Goal: Task Accomplishment & Management: Use online tool/utility

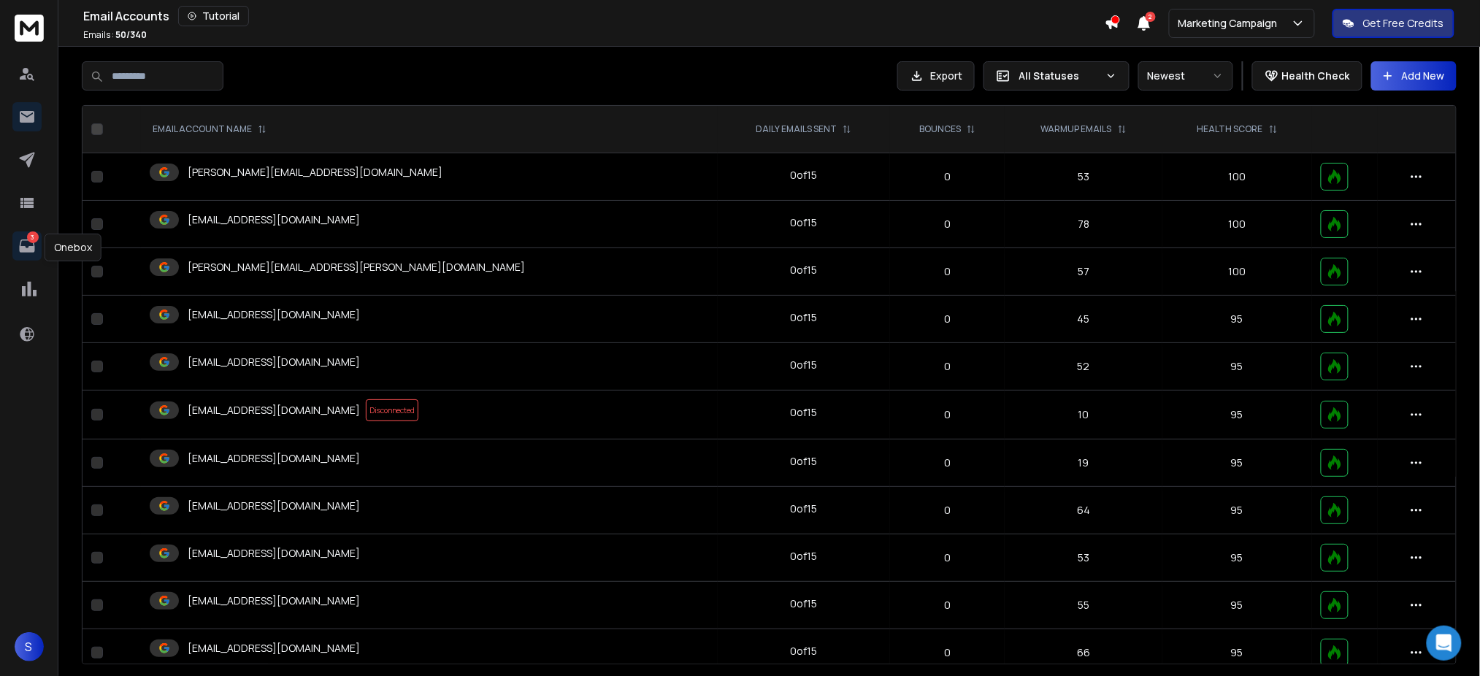
click at [21, 245] on icon at bounding box center [27, 246] width 18 height 18
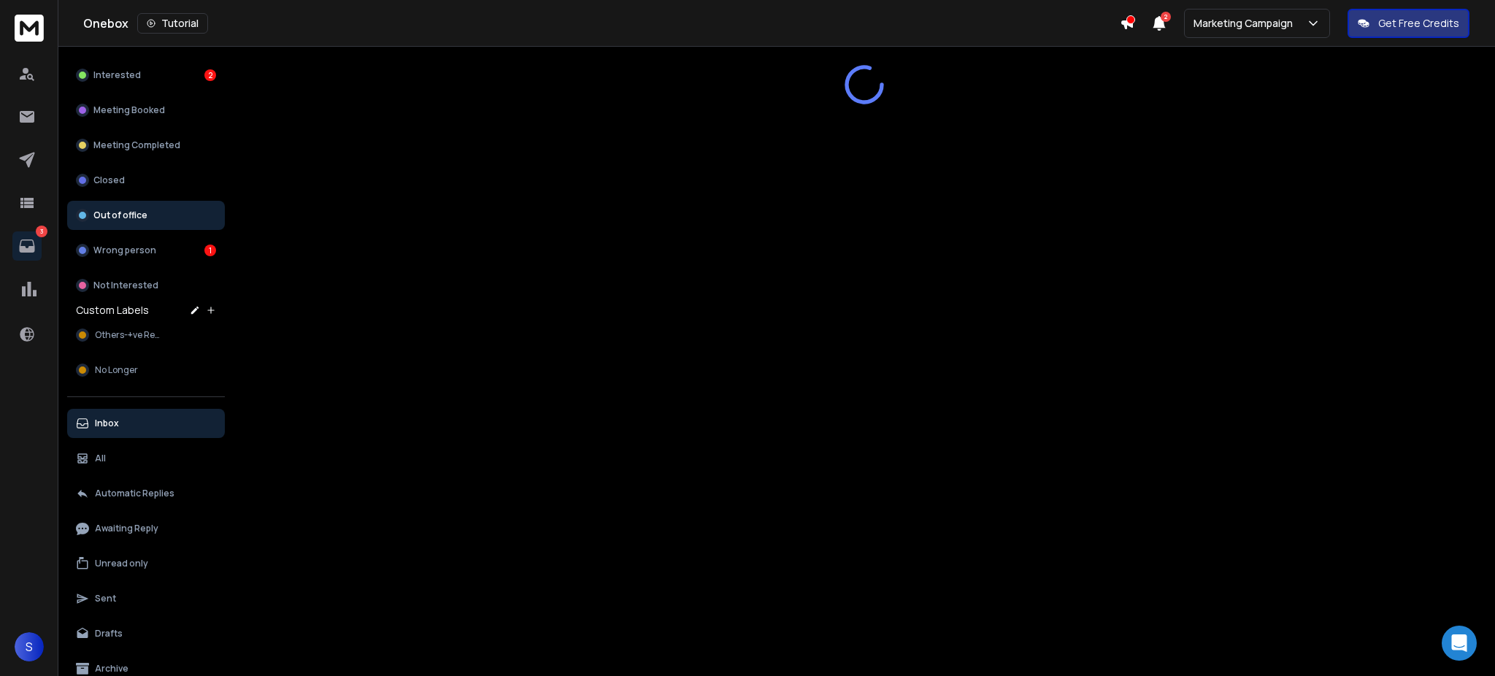
scroll to position [230, 0]
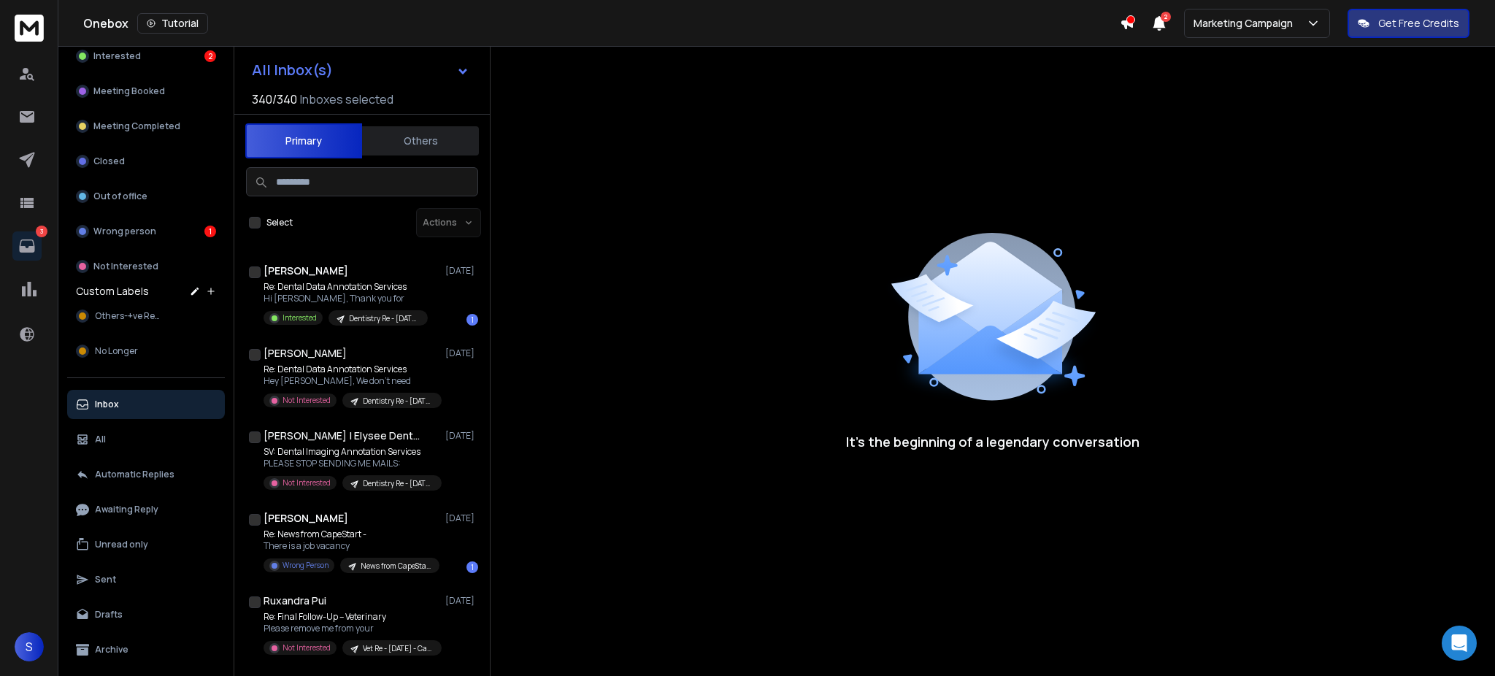
click at [3, 534] on div "3 S" at bounding box center [29, 338] width 58 height 676
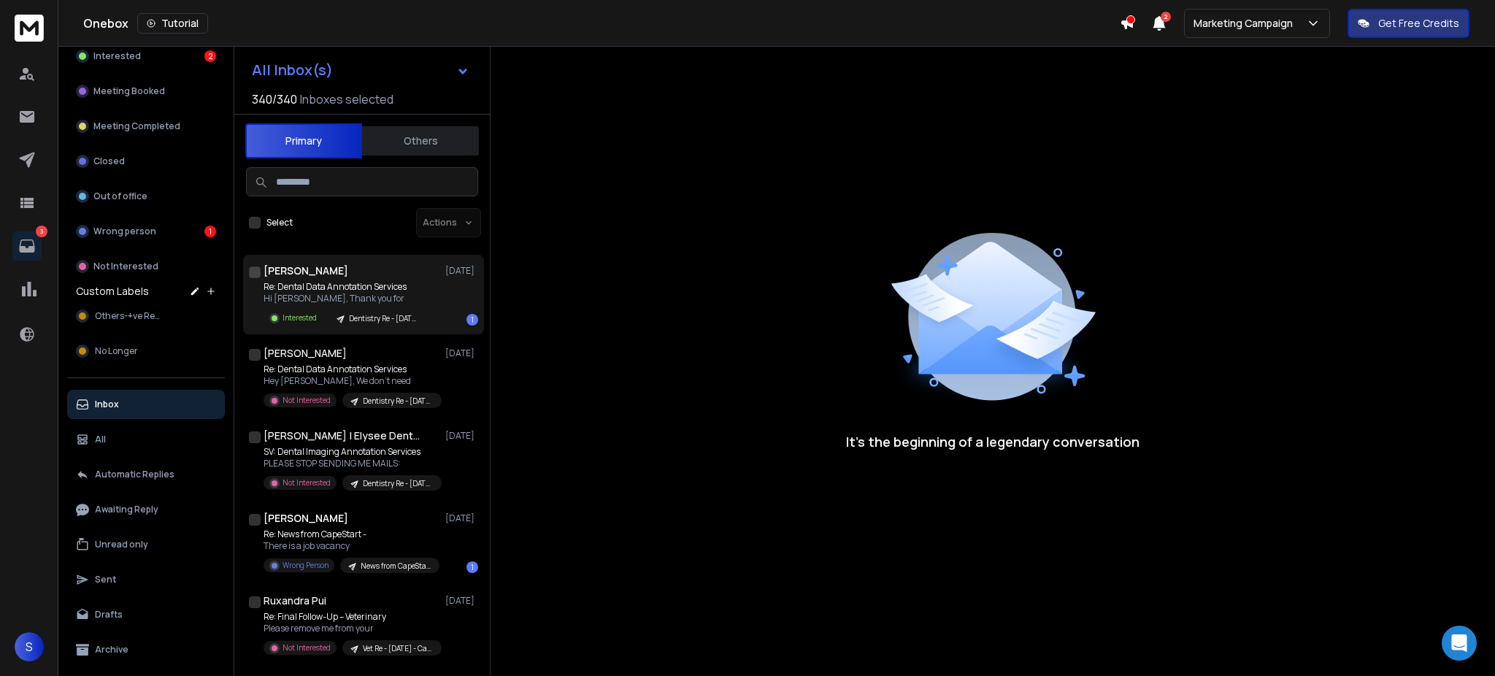
click at [364, 304] on p "Hi [PERSON_NAME], Thank you for" at bounding box center [346, 299] width 164 height 12
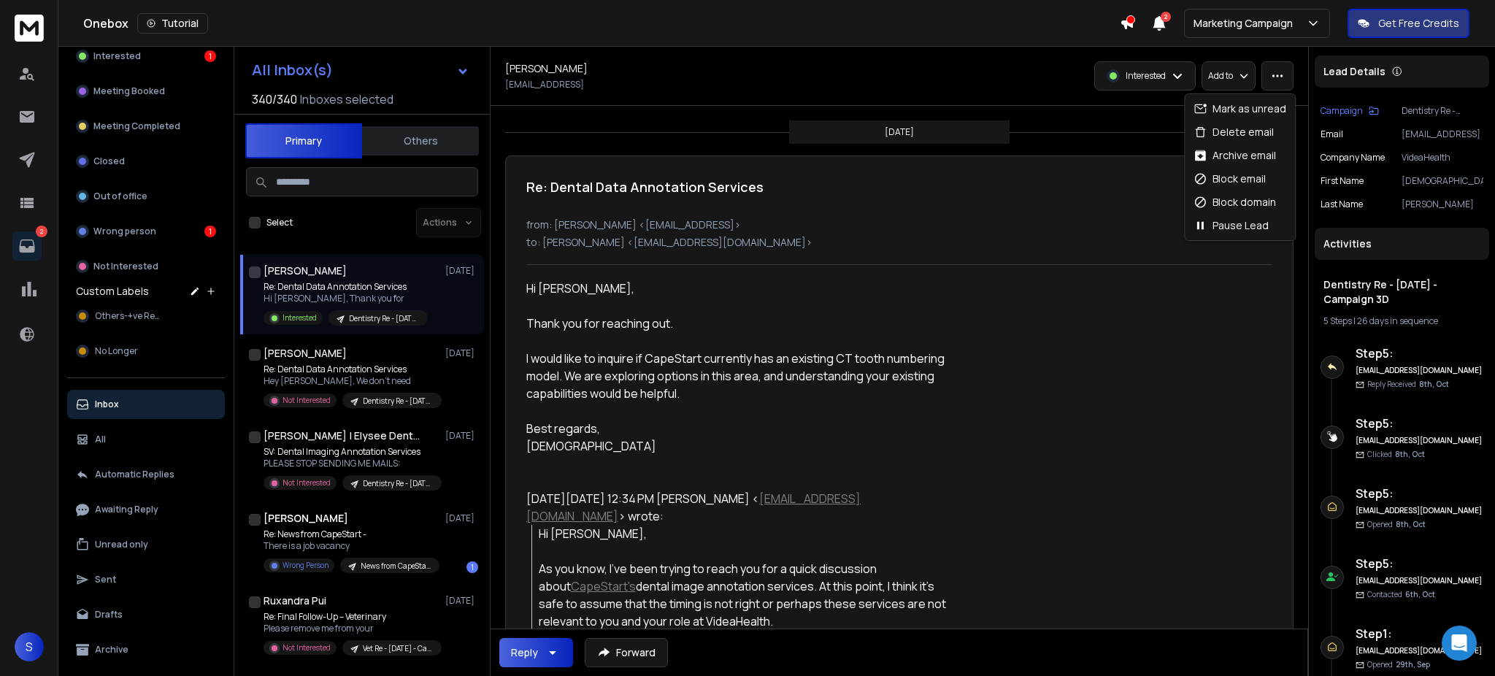
click at [1268, 71] on button "button" at bounding box center [1278, 75] width 32 height 29
click at [1236, 225] on div "Pause Lead" at bounding box center [1231, 225] width 75 height 15
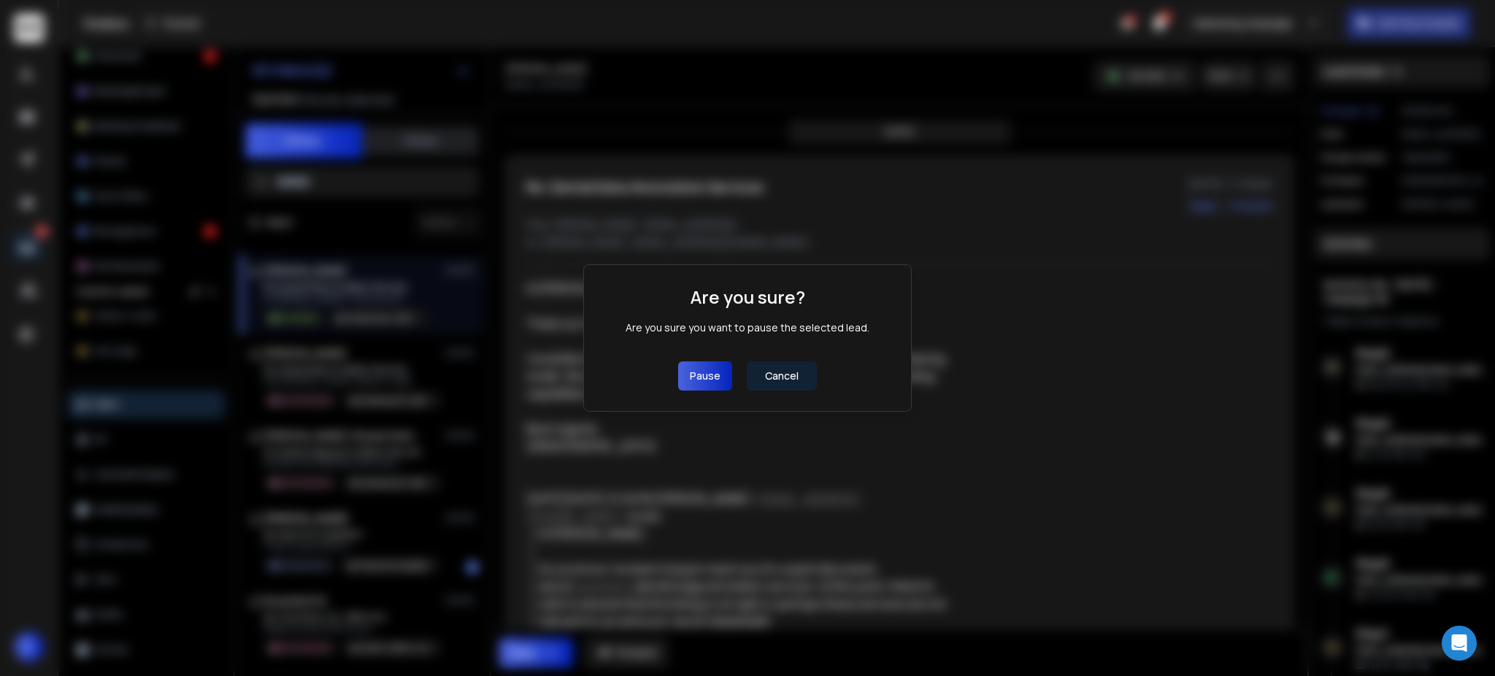
click at [705, 379] on button "Pause" at bounding box center [705, 375] width 54 height 29
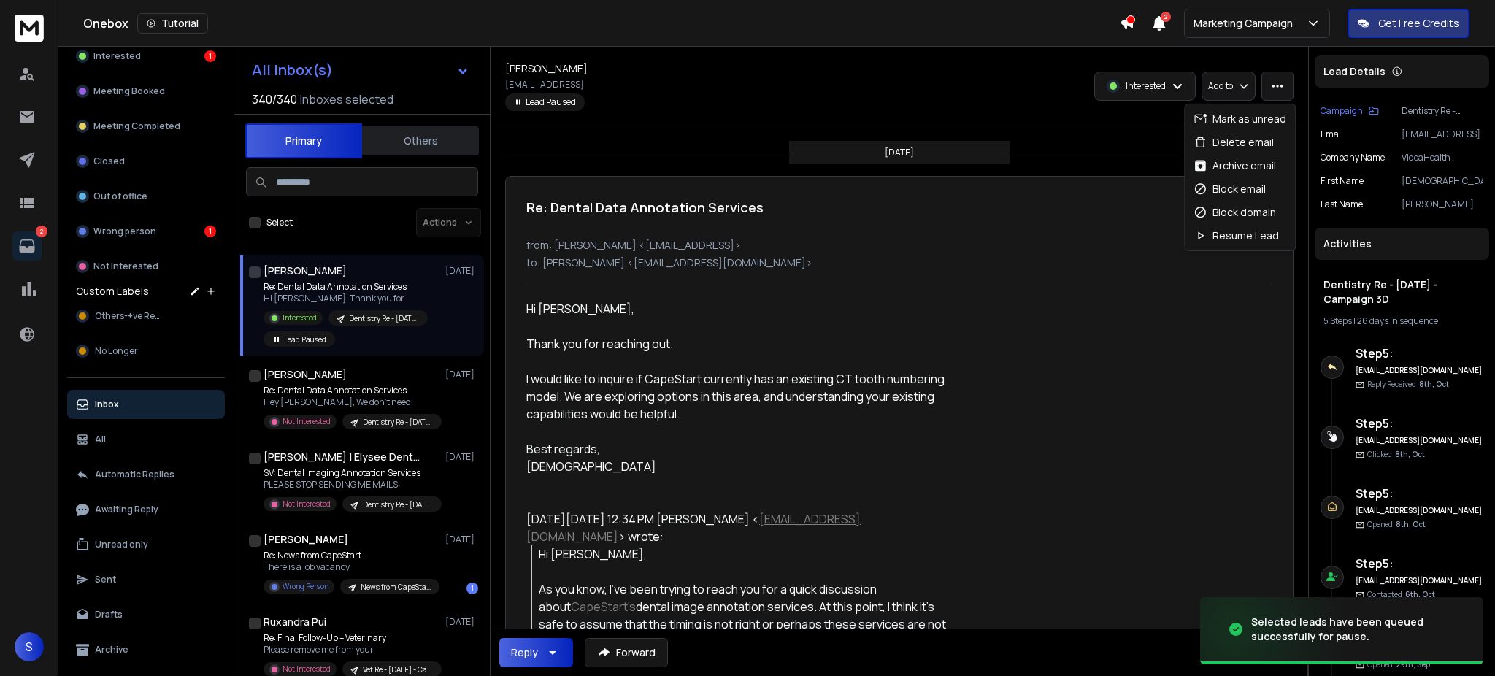
click at [1266, 91] on button "button" at bounding box center [1278, 86] width 32 height 29
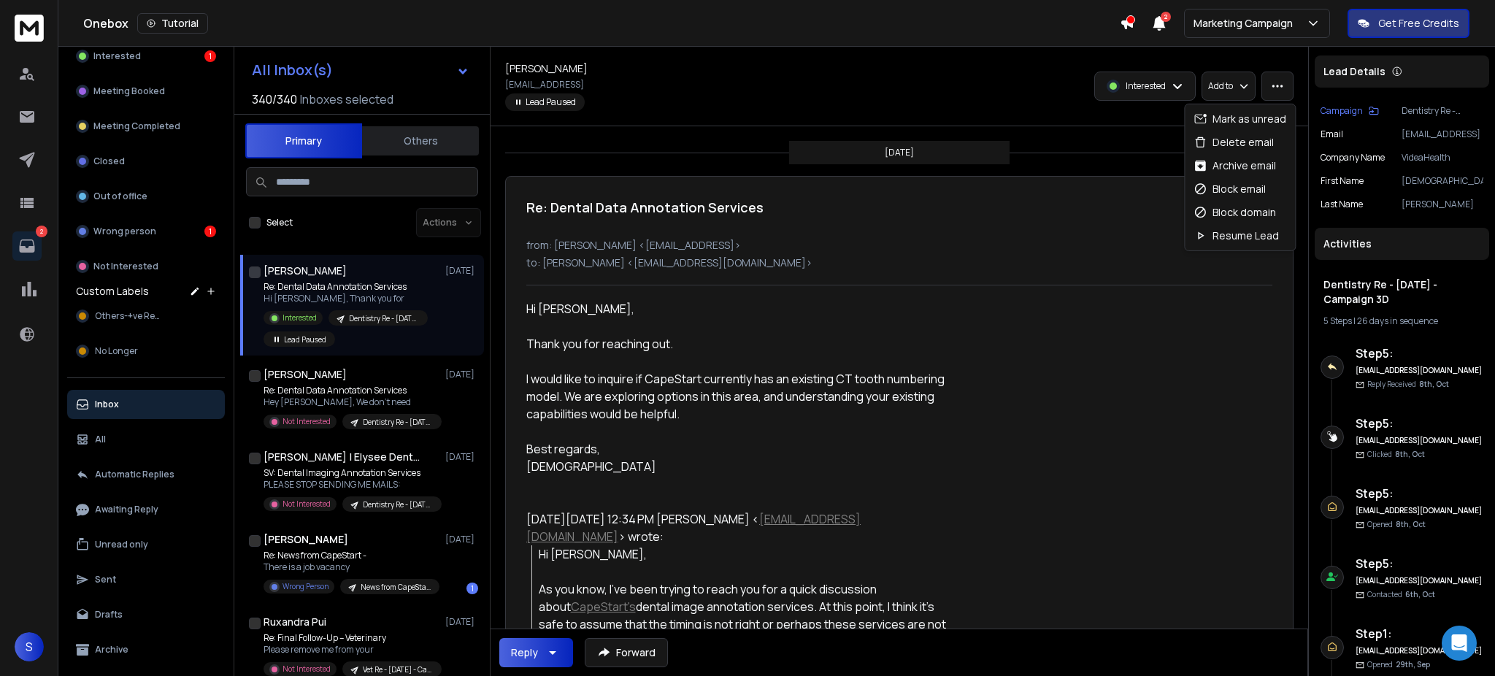
click at [1006, 77] on div "Interested Add to" at bounding box center [1099, 86] width 390 height 29
click at [1268, 82] on button "button" at bounding box center [1278, 86] width 32 height 29
click at [1173, 470] on div "Re: Dental Data Annotation Services [DATE] : 11:05 pm Reply Forward from: [PERS…" at bounding box center [899, 622] width 746 height 851
